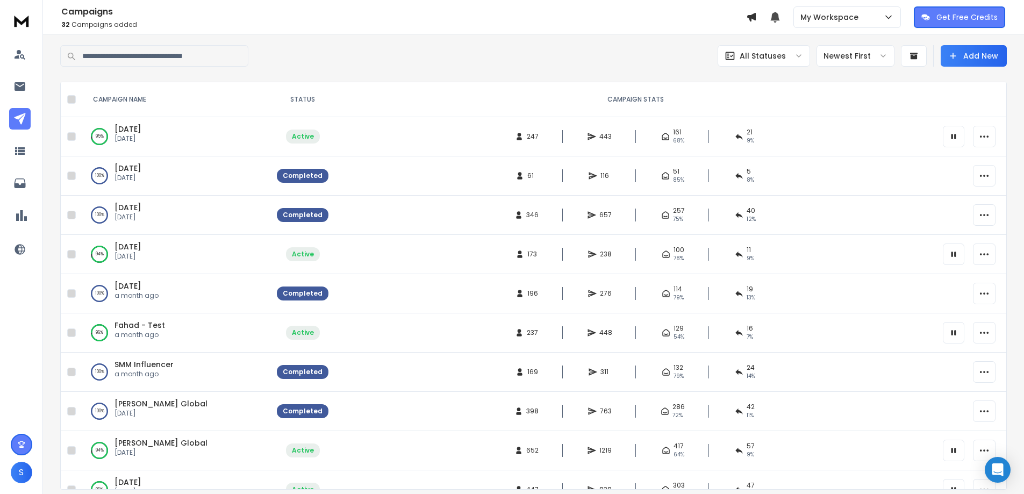
click at [298, 3] on div "Campaigns 32 Campaigns added My Workspace Get Free Credits" at bounding box center [512, 17] width 1024 height 34
click at [378, 42] on div "Campaigns 32 Campaigns Added All Statuses Newest First Add New CAMPAIGN NAME ST…" at bounding box center [533, 267] width 981 height 466
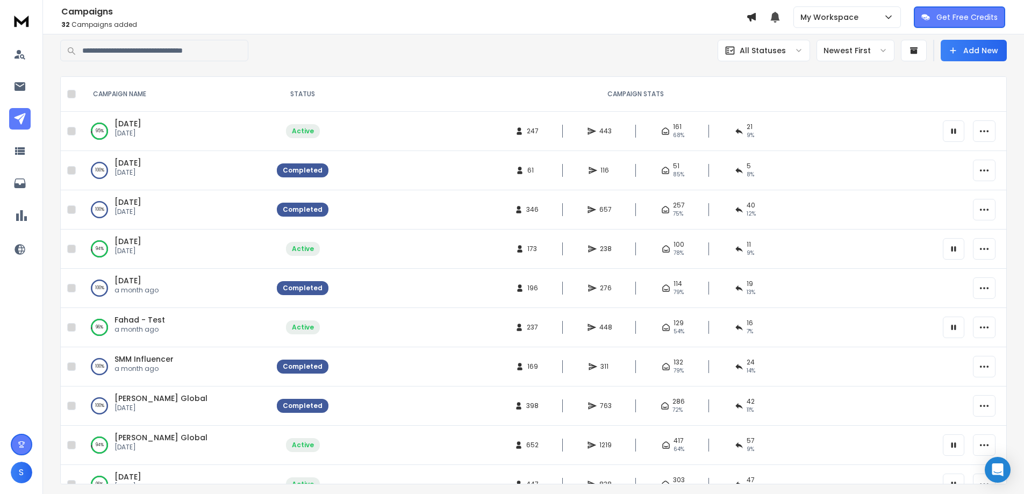
scroll to position [6, 0]
click at [263, 46] on div at bounding box center [296, 49] width 473 height 21
drag, startPoint x: 240, startPoint y: 50, endPoint x: 81, endPoint y: 49, distance: 159.1
click at [81, 49] on input at bounding box center [154, 49] width 188 height 21
drag, startPoint x: 61, startPoint y: 25, endPoint x: 142, endPoint y: 25, distance: 81.1
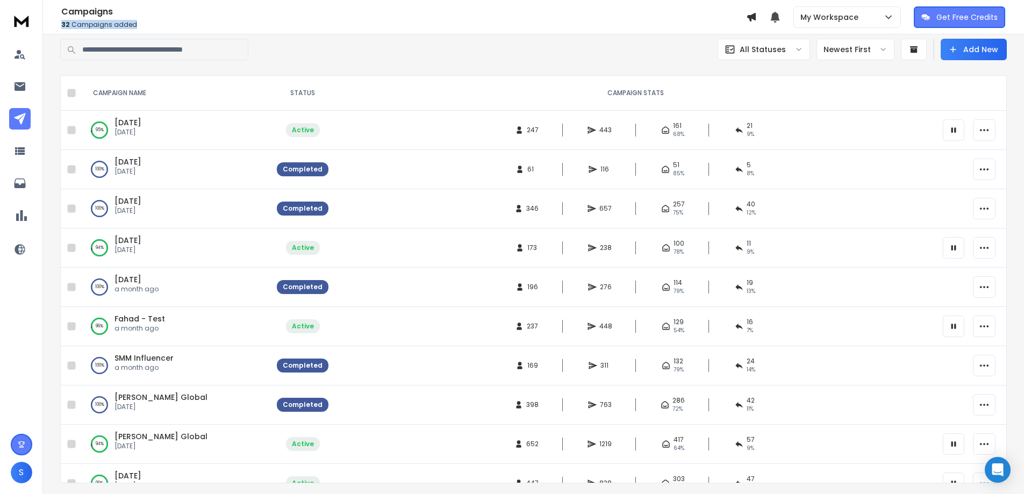
click at [142, 25] on div "Campaigns 32 Campaigns added My Workspace Get Free Credits" at bounding box center [512, 17] width 1024 height 34
click at [212, 20] on p "32 Campaigns added" at bounding box center [403, 24] width 685 height 9
drag, startPoint x: 114, startPoint y: 13, endPoint x: 50, endPoint y: 16, distance: 64.5
click at [50, 16] on div "Campaigns 32 Campaigns added My Workspace Get Free Credits" at bounding box center [512, 17] width 1024 height 34
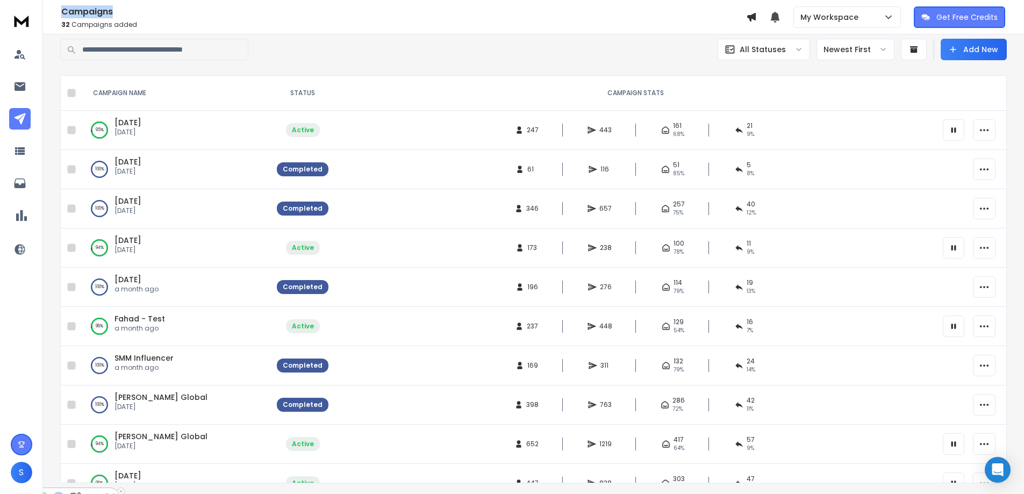
click at [349, 8] on h1 "Campaigns" at bounding box center [403, 11] width 685 height 13
click at [276, 45] on div at bounding box center [296, 49] width 473 height 21
click at [272, 49] on div at bounding box center [296, 49] width 473 height 21
click at [149, 17] on h1 "Campaigns" at bounding box center [403, 11] width 685 height 13
click at [22, 213] on icon at bounding box center [21, 215] width 11 height 11
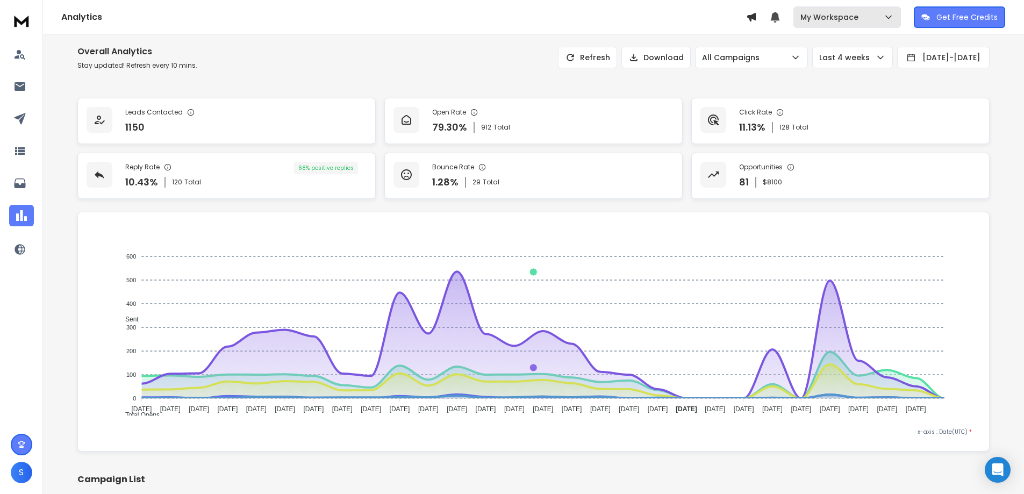
click at [884, 27] on button "My Workspace" at bounding box center [846, 16] width 107 height 21
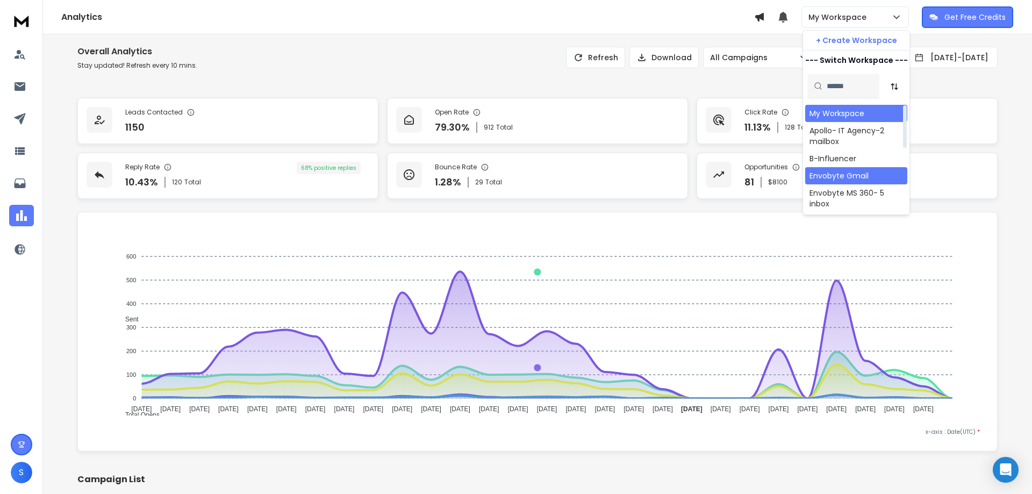
click at [860, 178] on div "Envobyte Gmail" at bounding box center [838, 175] width 59 height 11
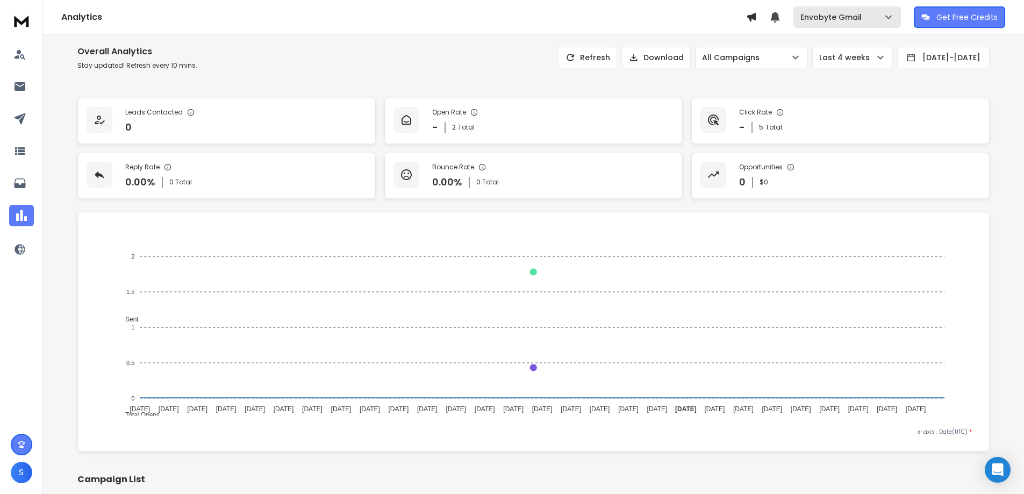
click at [817, 14] on p "Envobyte Gmail" at bounding box center [833, 17] width 66 height 11
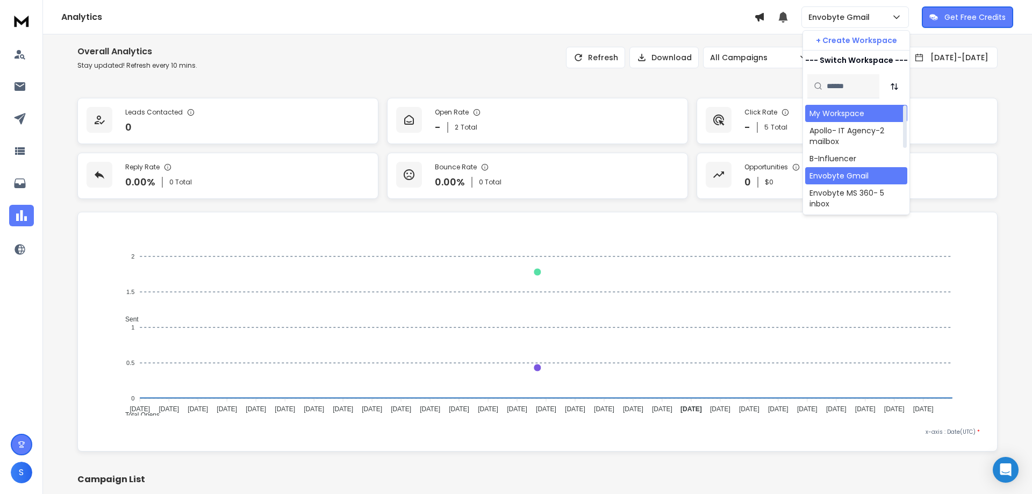
click at [838, 111] on div "My Workspace" at bounding box center [836, 113] width 55 height 11
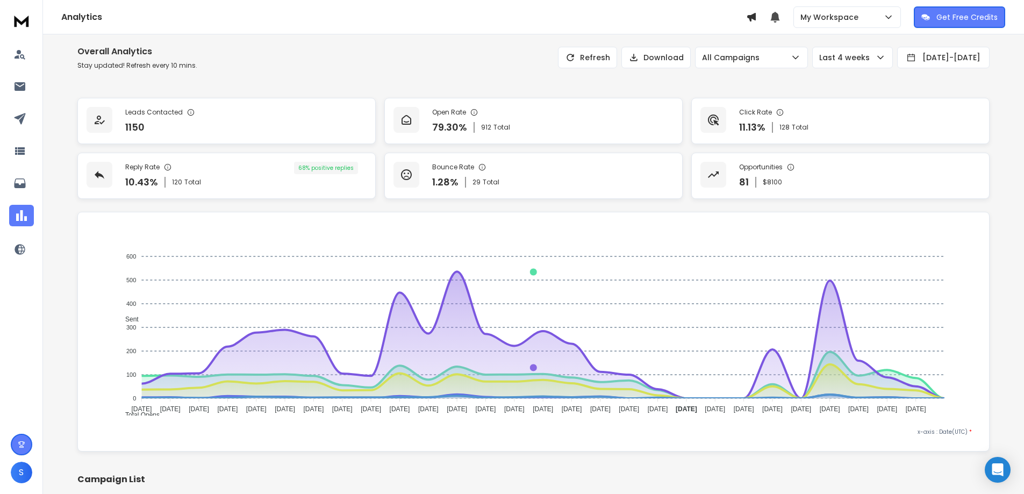
click at [380, 74] on div "Overall Analytics Stay updated! Refresh every 10 mins. Refresh Download All Cam…" at bounding box center [533, 60] width 912 height 31
click at [819, 56] on p "Last 4 weeks" at bounding box center [846, 57] width 55 height 11
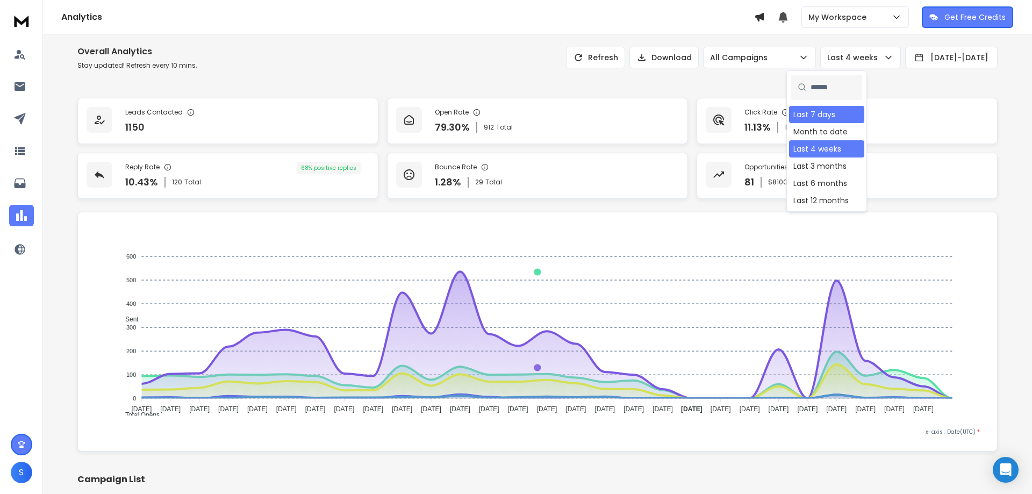
click at [810, 116] on div "Last 7 days" at bounding box center [814, 114] width 42 height 11
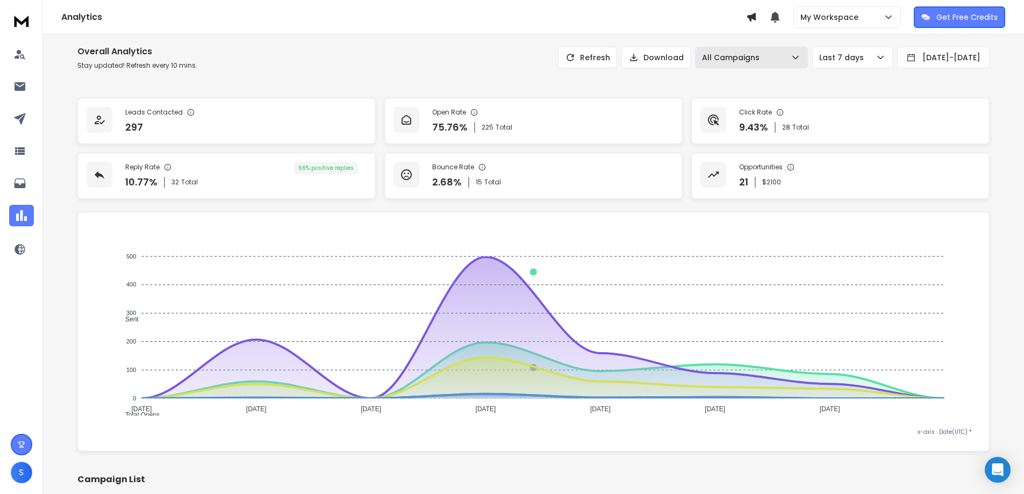
click at [720, 61] on p "All Campaigns" at bounding box center [733, 57] width 62 height 11
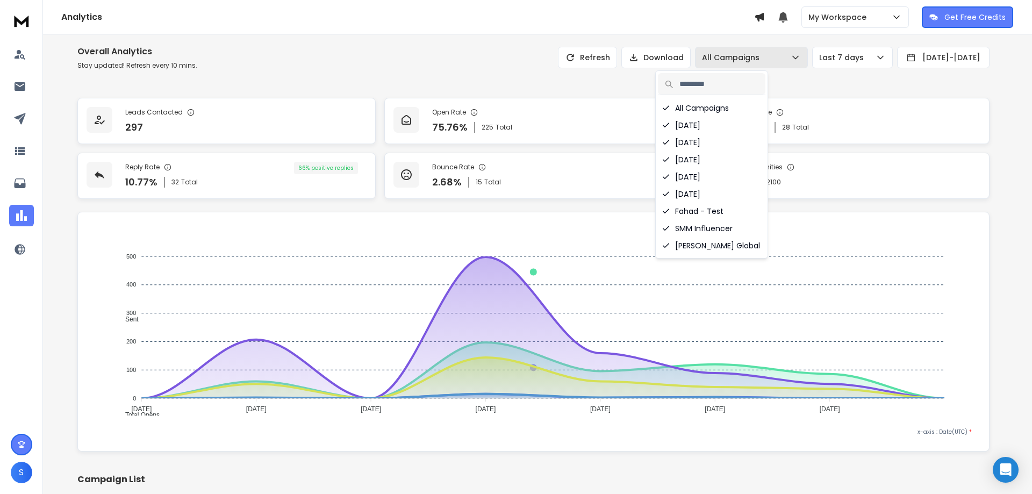
click at [720, 61] on p "All Campaigns" at bounding box center [733, 57] width 62 height 11
click at [813, 51] on button "Last 7 days" at bounding box center [852, 57] width 81 height 21
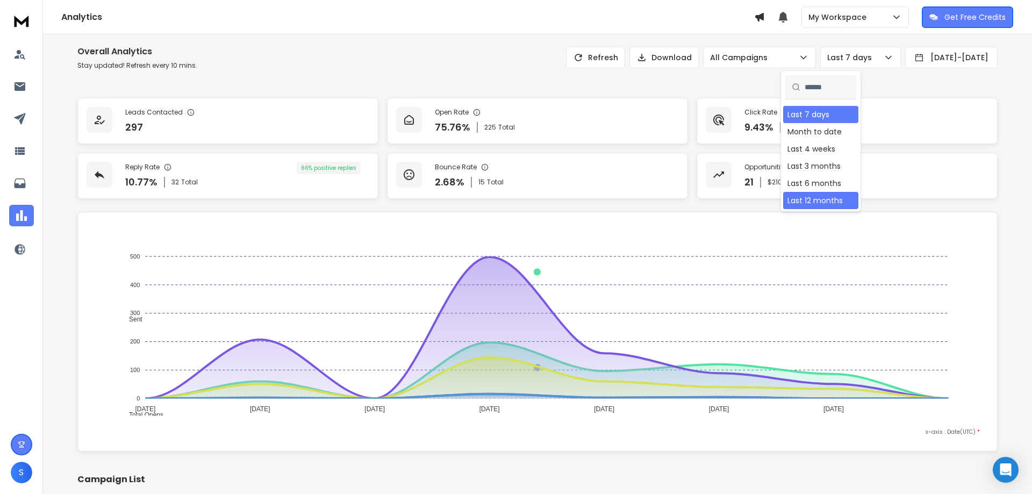
click at [816, 193] on div "Last 12 months" at bounding box center [820, 200] width 75 height 17
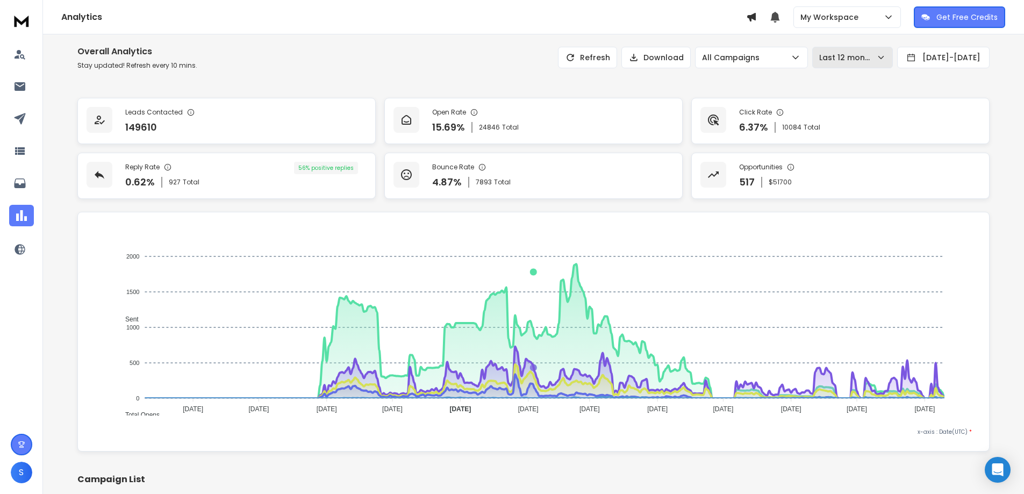
click at [822, 56] on p "Last 12 months" at bounding box center [847, 57] width 57 height 11
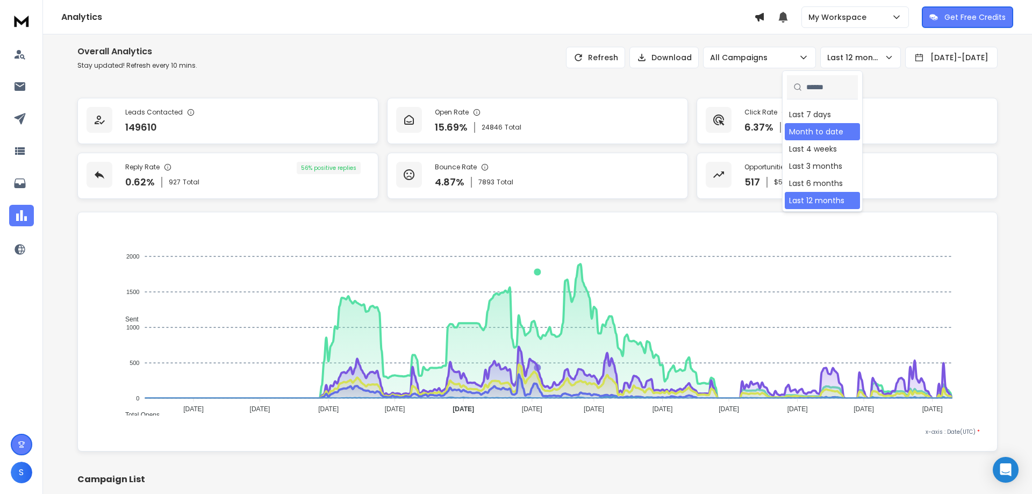
click at [818, 134] on div "Month to date" at bounding box center [816, 131] width 54 height 11
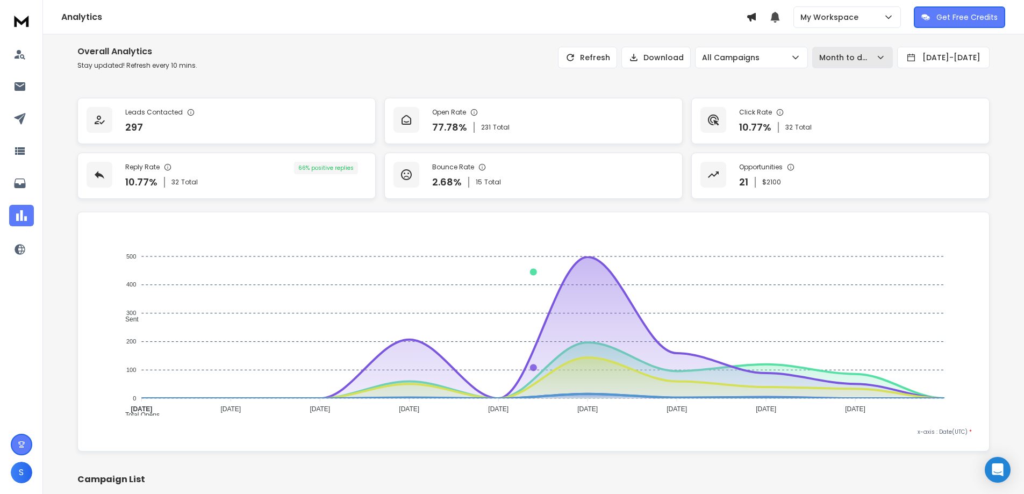
click at [829, 57] on p "Month to date" at bounding box center [847, 57] width 56 height 11
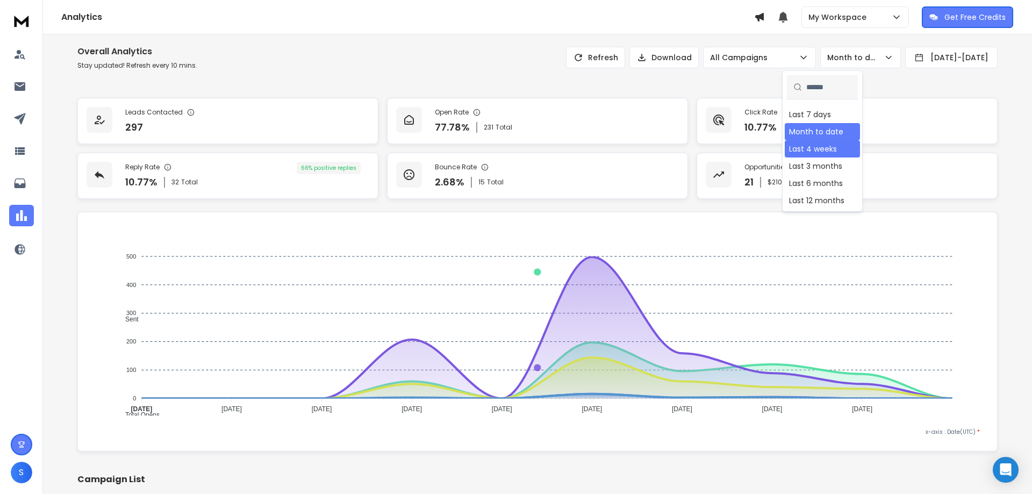
click at [810, 150] on div "Last 4 weeks" at bounding box center [813, 148] width 48 height 11
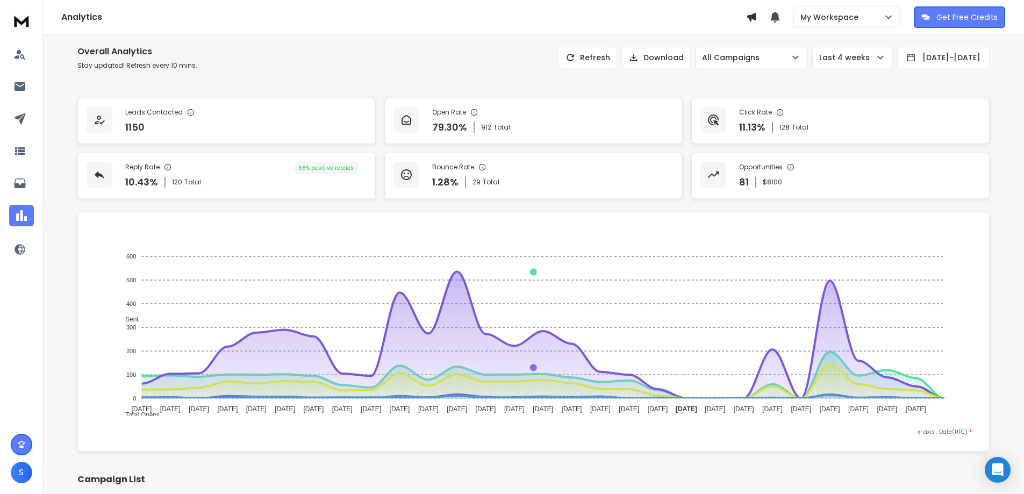
click at [23, 26] on img at bounding box center [21, 21] width 21 height 20
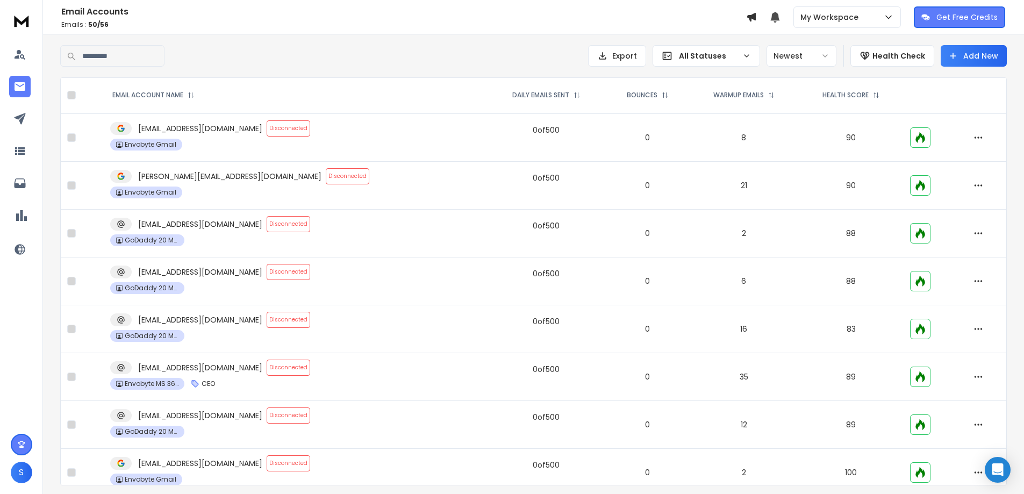
scroll to position [1799, 0]
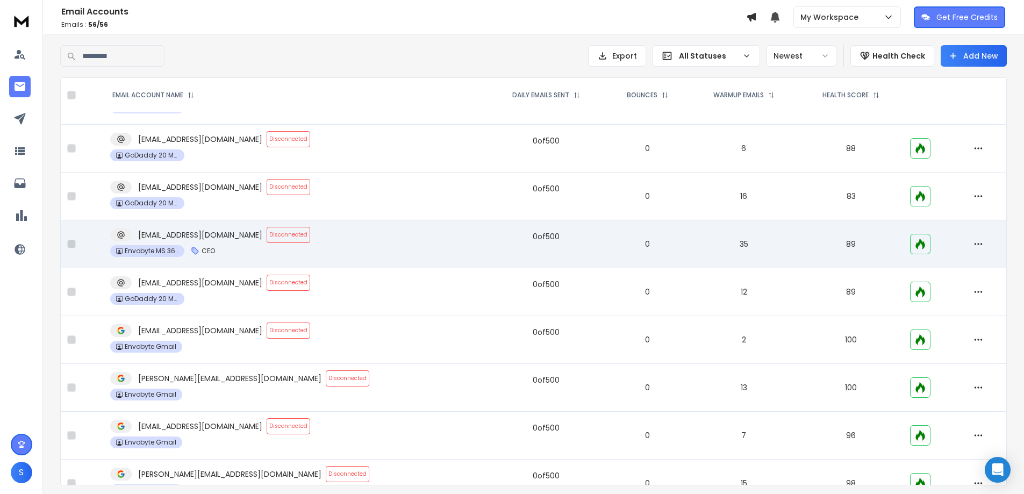
click at [199, 250] on icon at bounding box center [195, 251] width 9 height 9
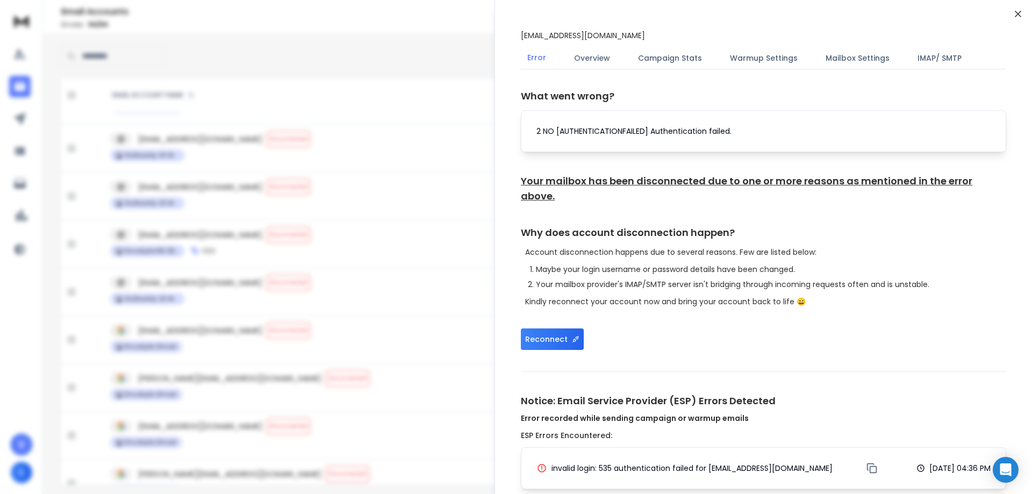
click at [1016, 10] on icon "button" at bounding box center [1017, 14] width 11 height 11
